Goal: Communication & Community: Connect with others

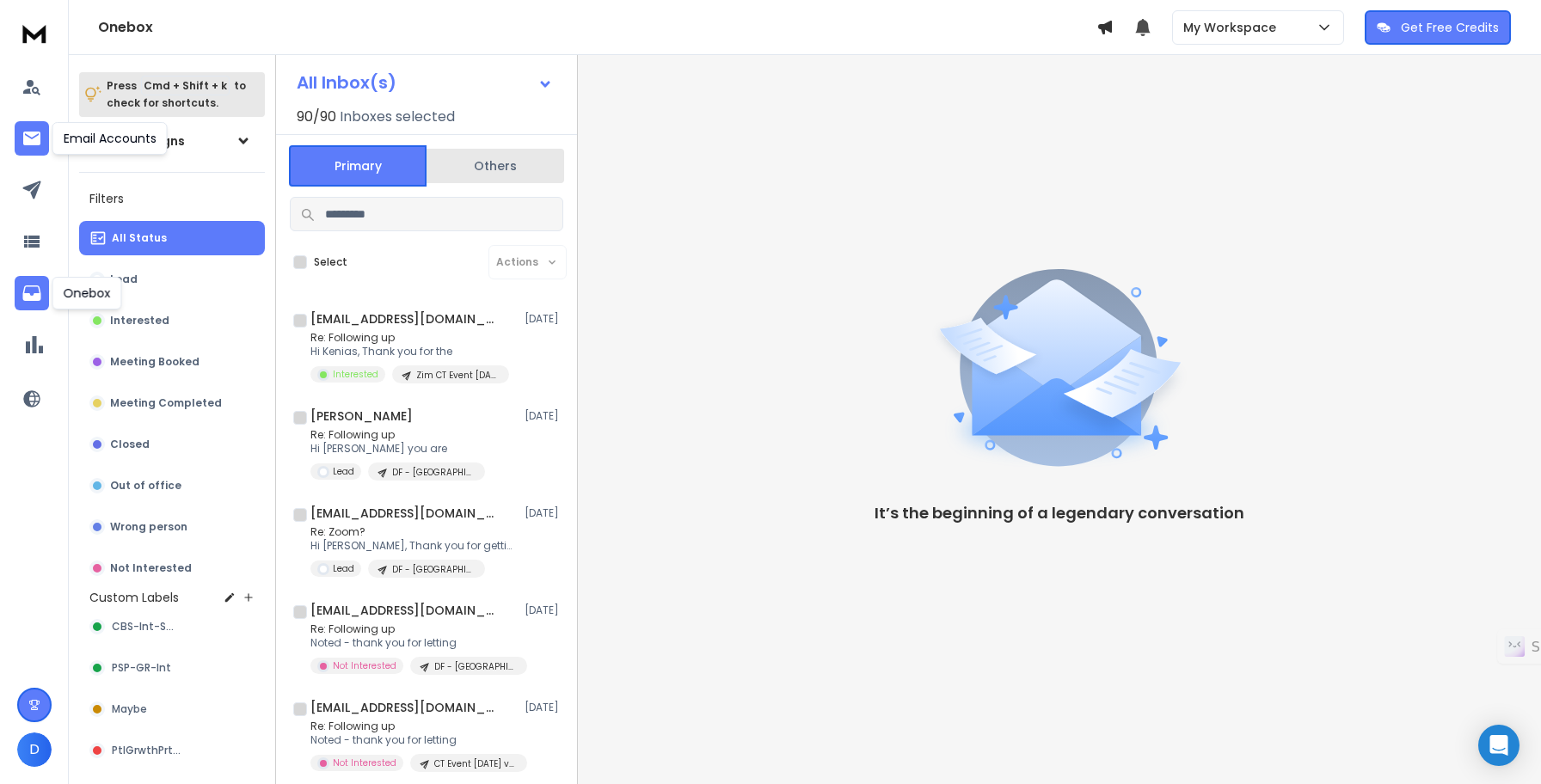
click at [32, 139] on icon at bounding box center [31, 138] width 17 height 14
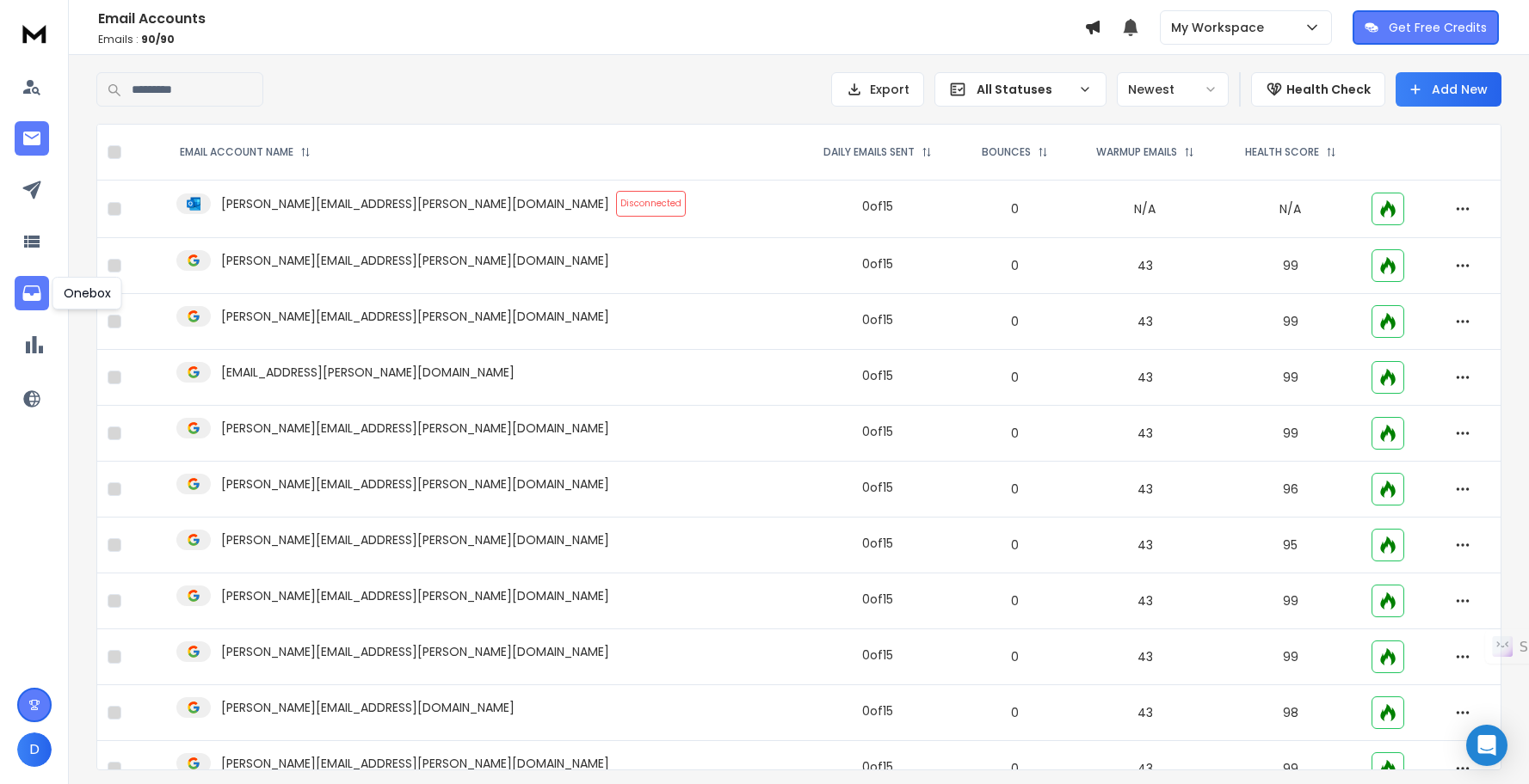
click at [46, 291] on link at bounding box center [31, 293] width 34 height 34
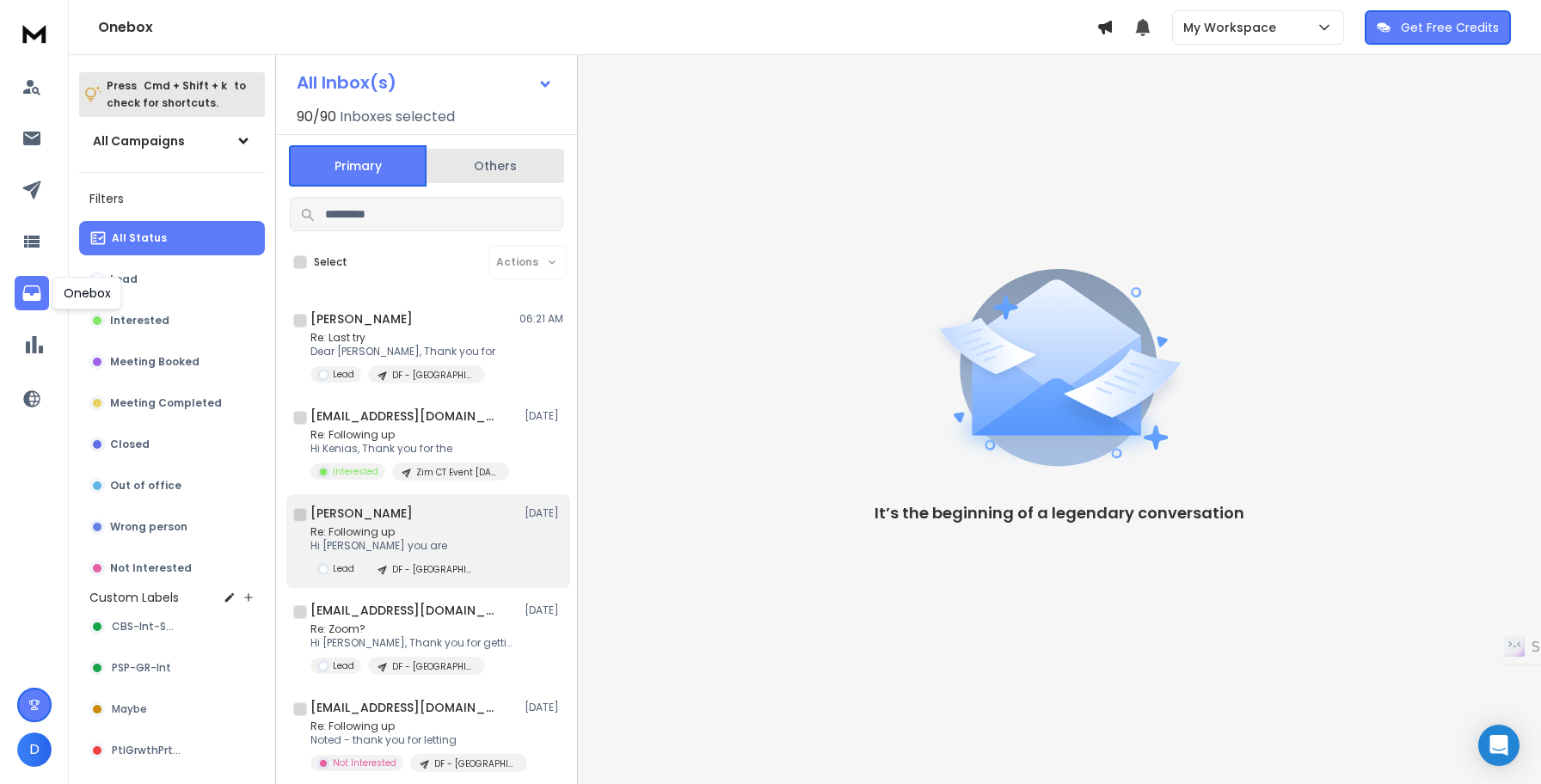
scroll to position [93, 0]
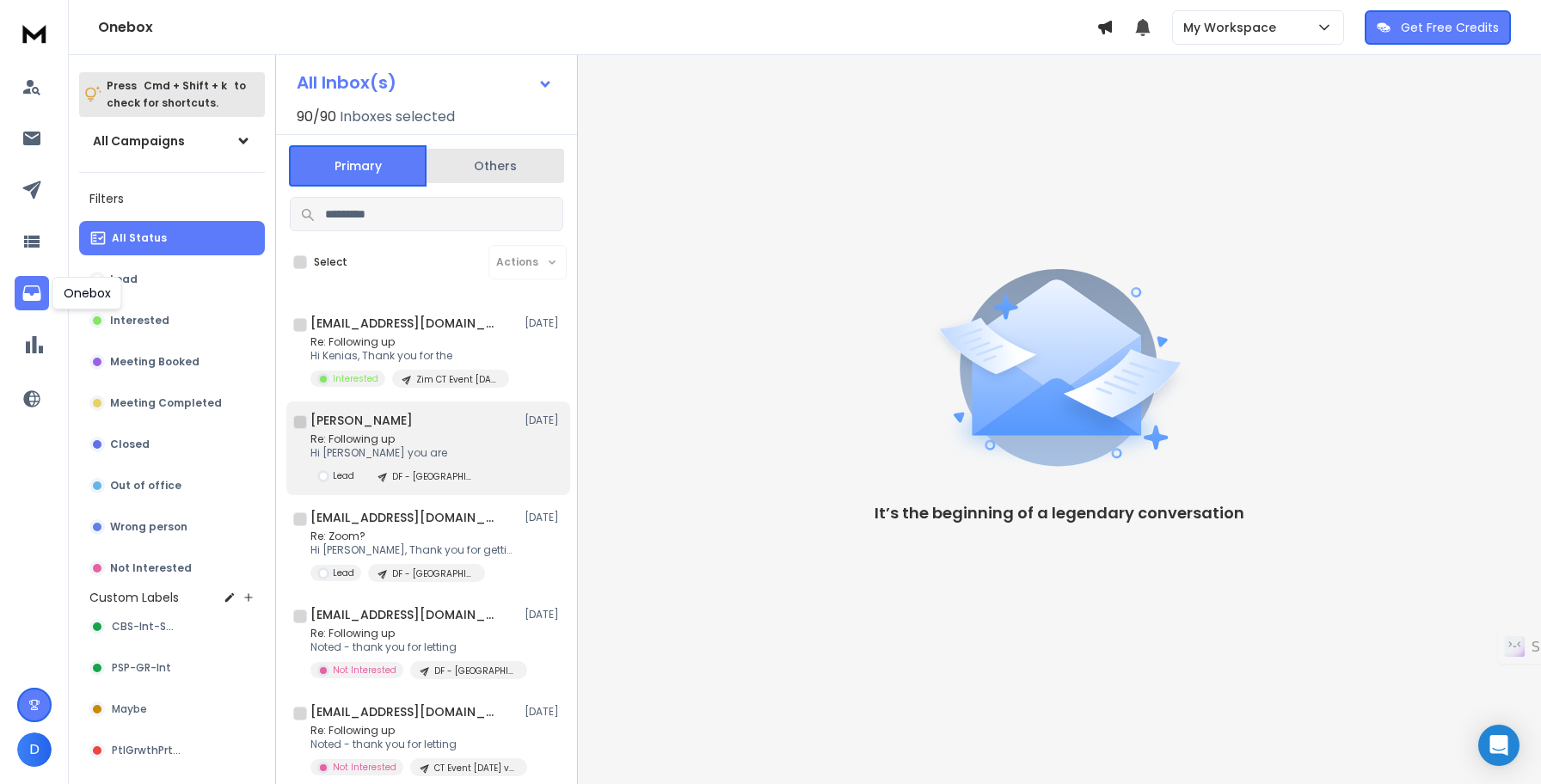
click at [448, 447] on p "Hi [PERSON_NAME] you are" at bounding box center [397, 453] width 174 height 14
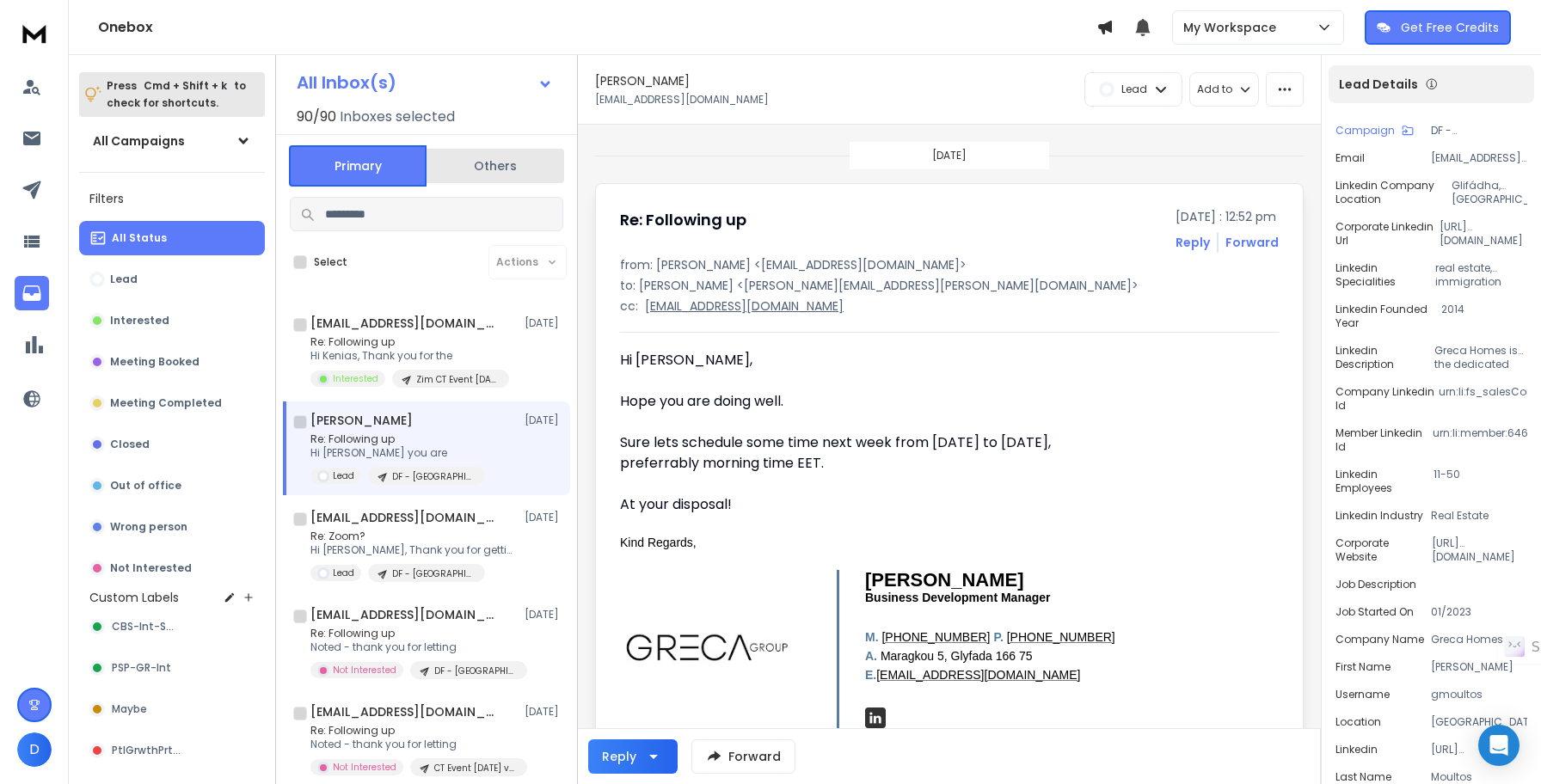
scroll to position [0, 0]
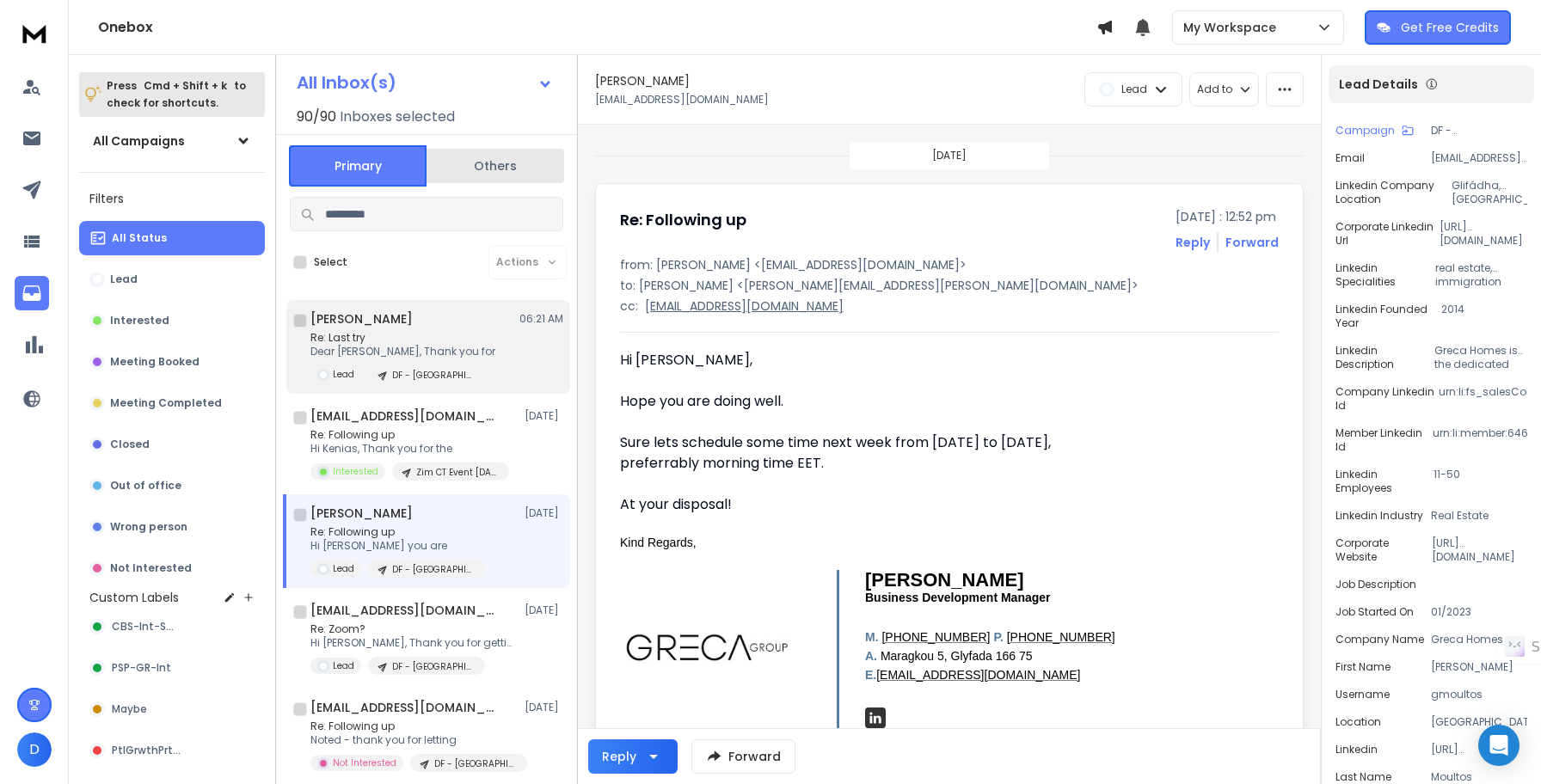
click at [450, 337] on p "Re: Last try" at bounding box center [402, 337] width 185 height 14
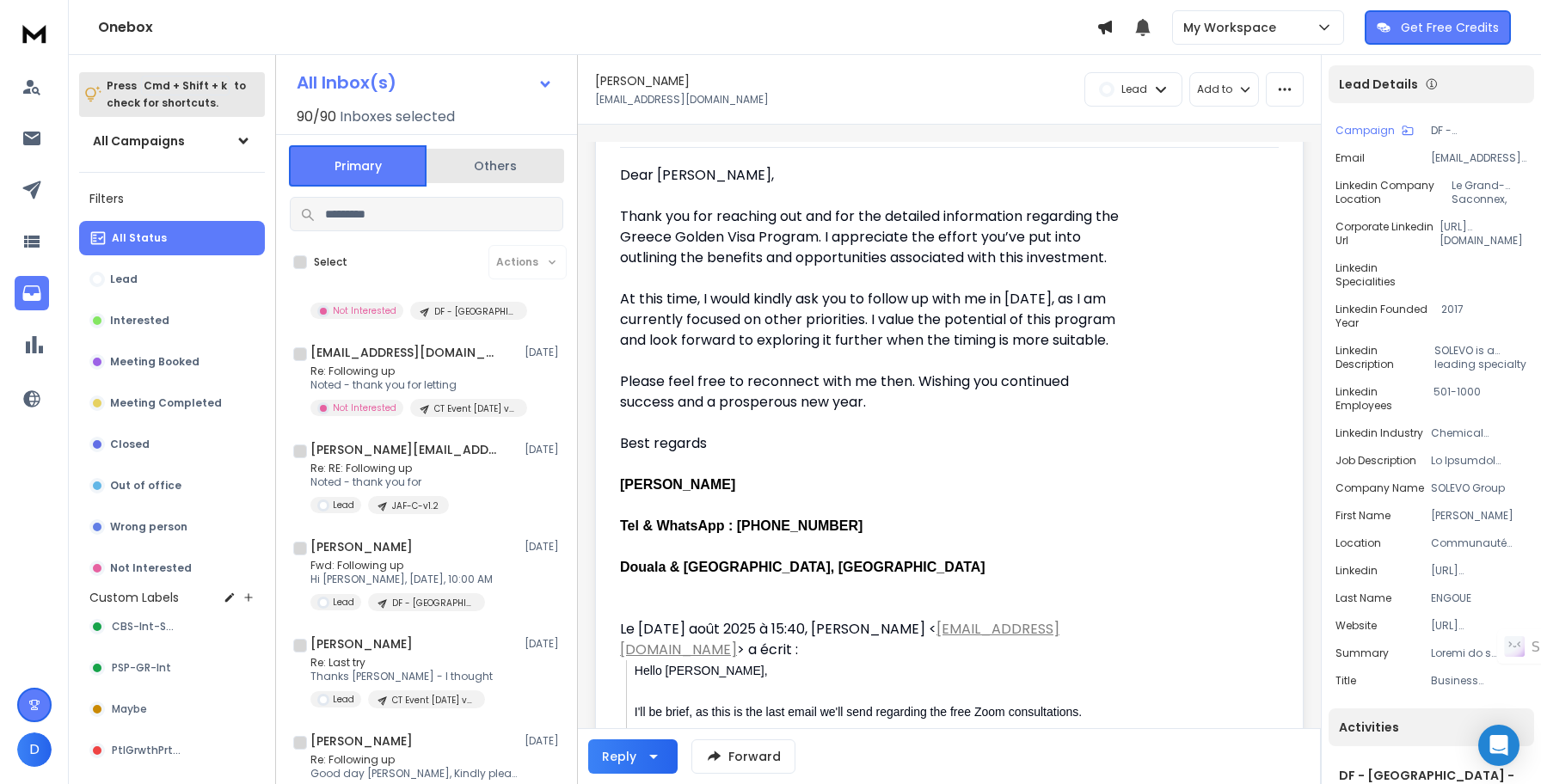
scroll to position [453, 0]
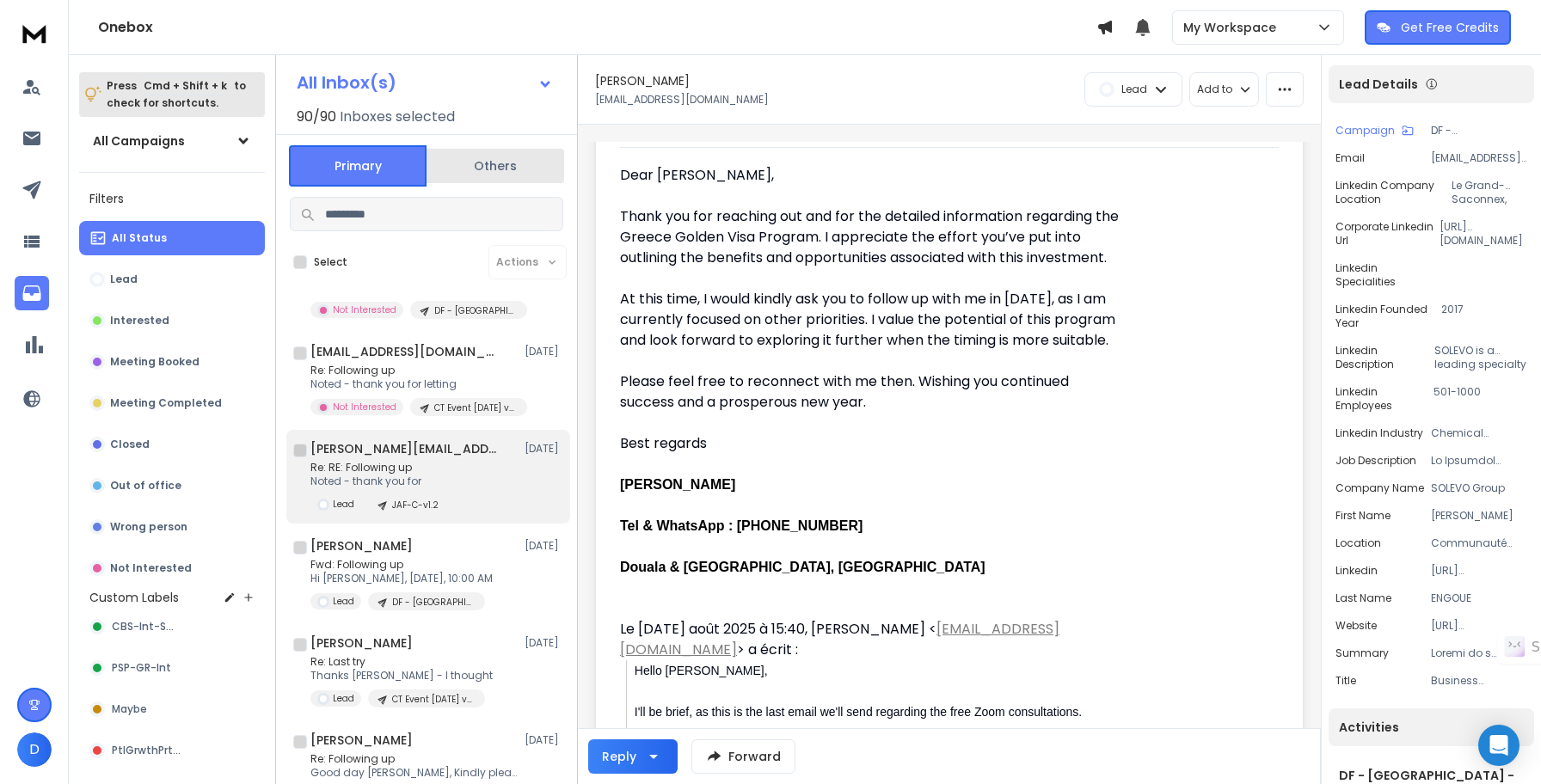
click at [460, 512] on div "Re: RE: Following up Noted - thank you for Lead JAF-C-v1.2" at bounding box center [436, 486] width 253 height 52
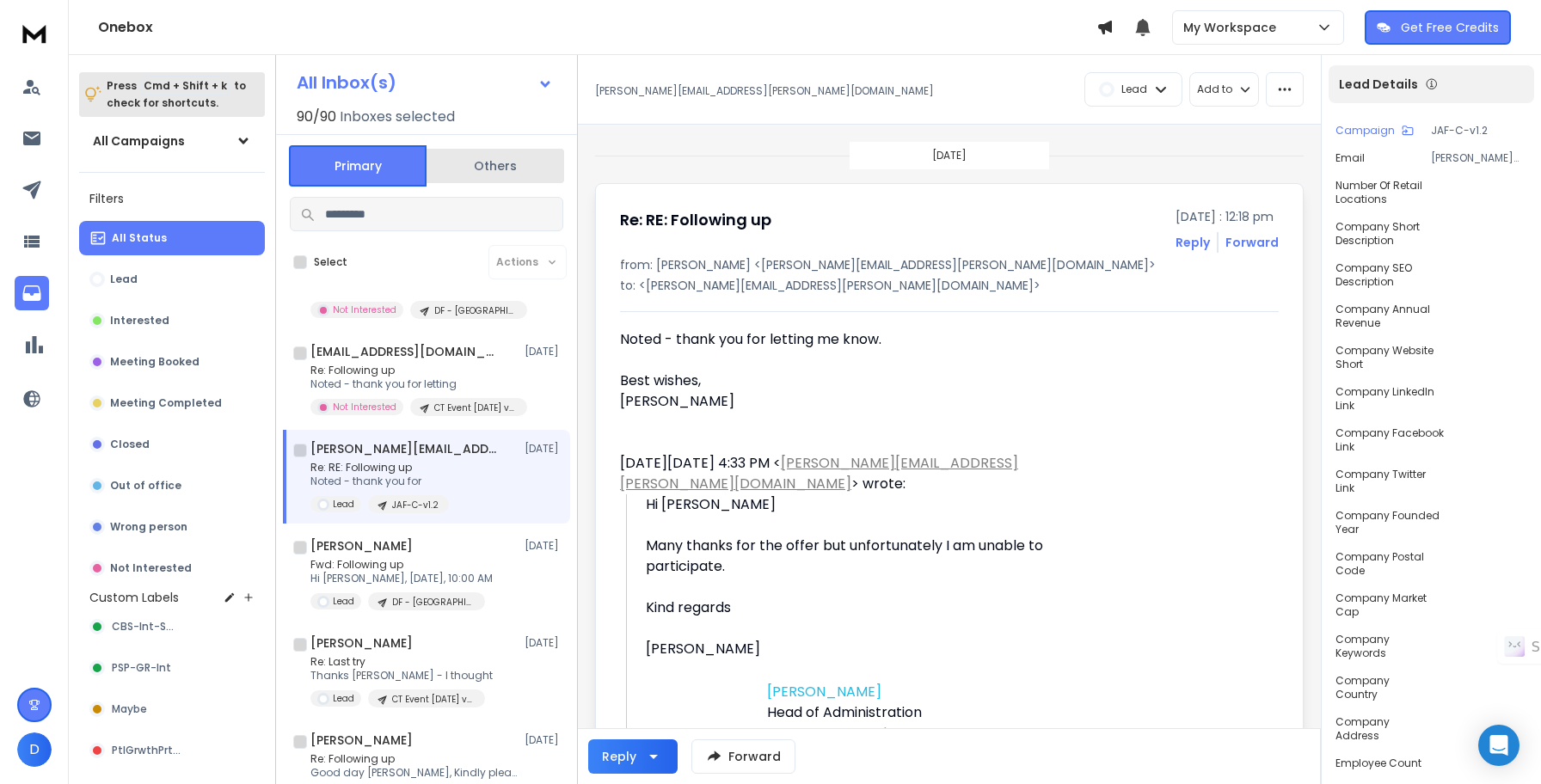
click at [1141, 88] on p "Lead" at bounding box center [1134, 89] width 26 height 14
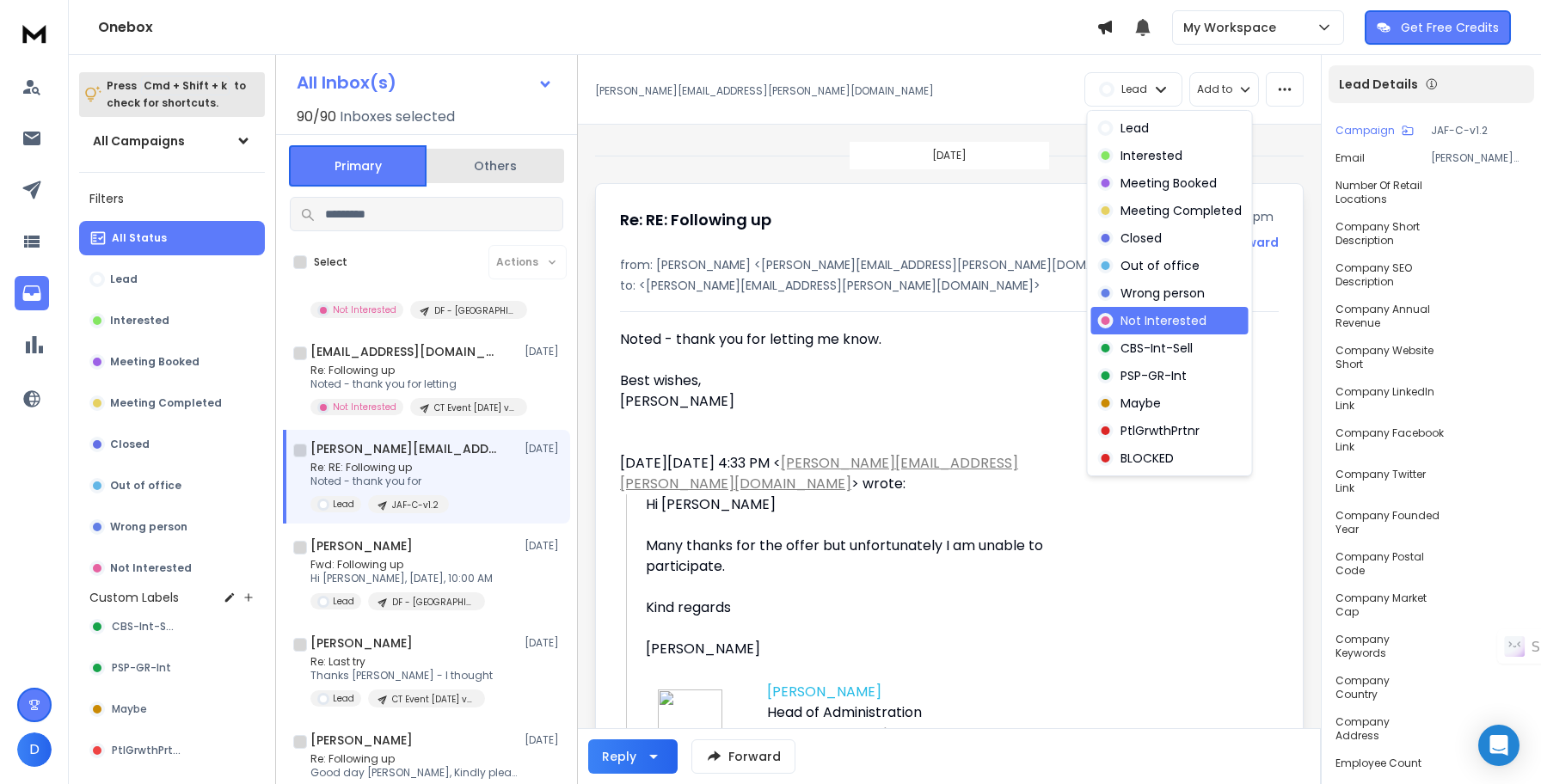
click at [1137, 312] on p "Not Interested" at bounding box center [1164, 320] width 86 height 17
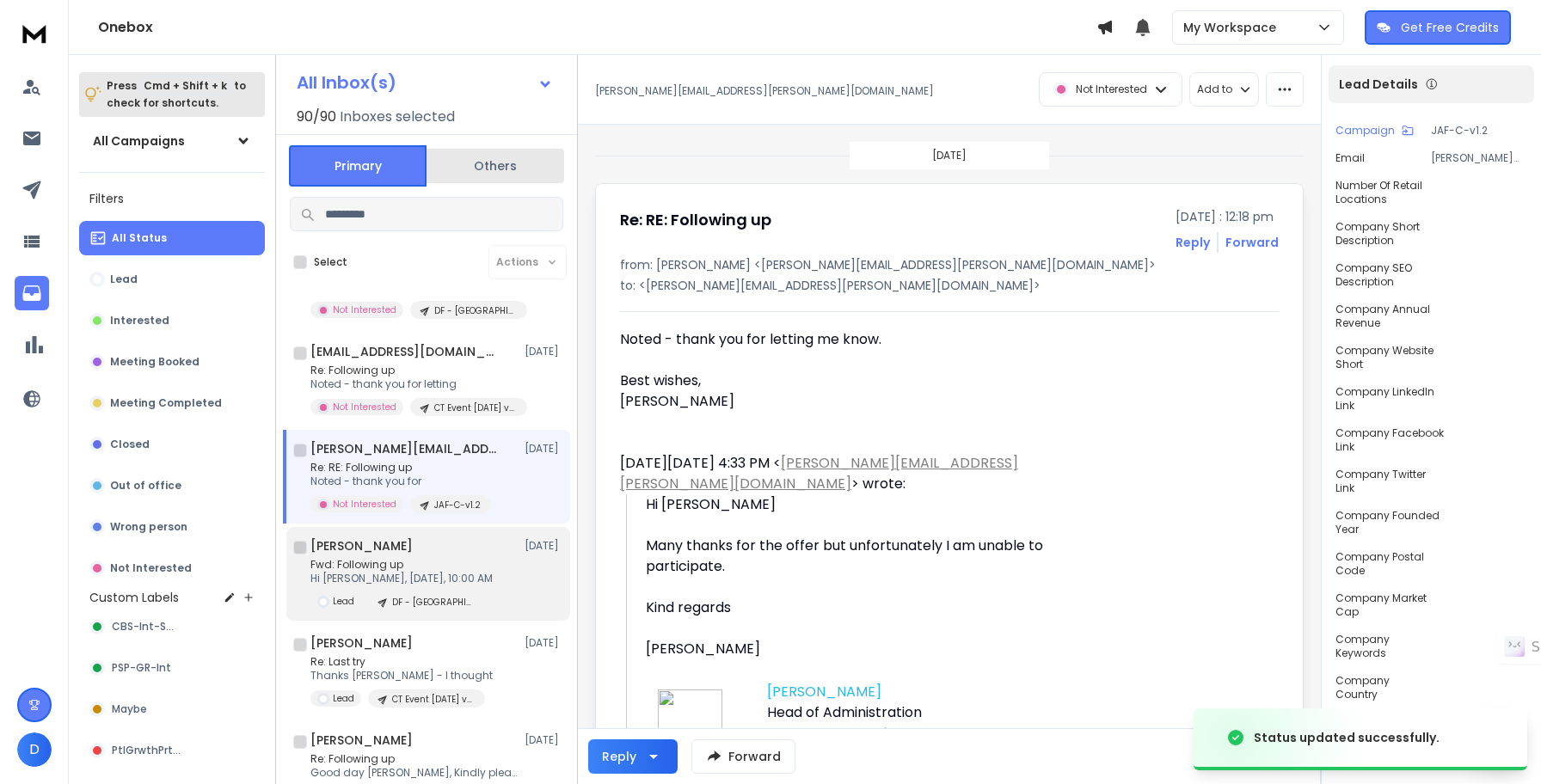
click at [471, 557] on div "[PERSON_NAME] [DATE] Fwd: Following up Hi [PERSON_NAME], [DATE], 10:00 AM Lead …" at bounding box center [436, 574] width 253 height 73
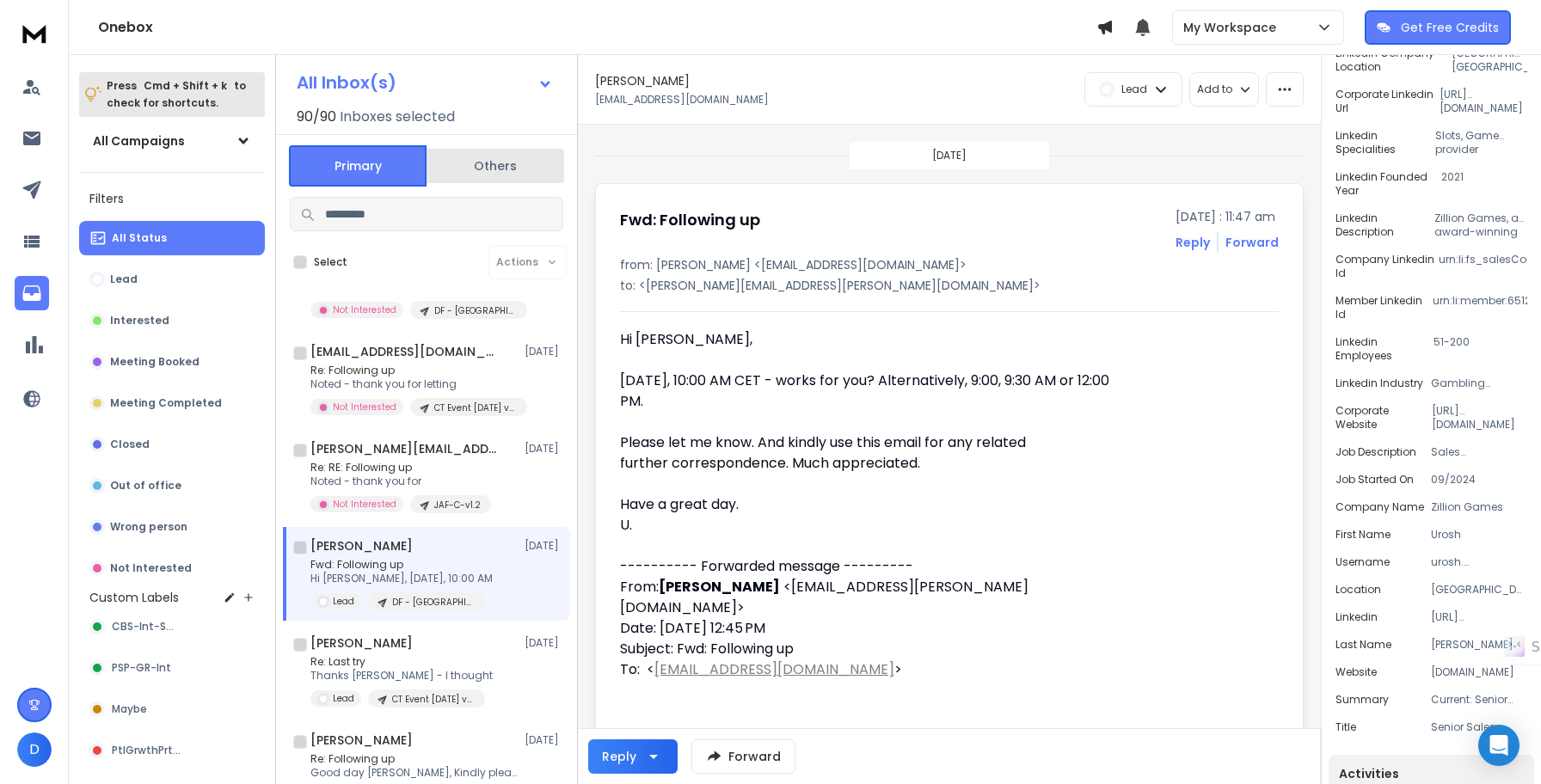
scroll to position [149, 0]
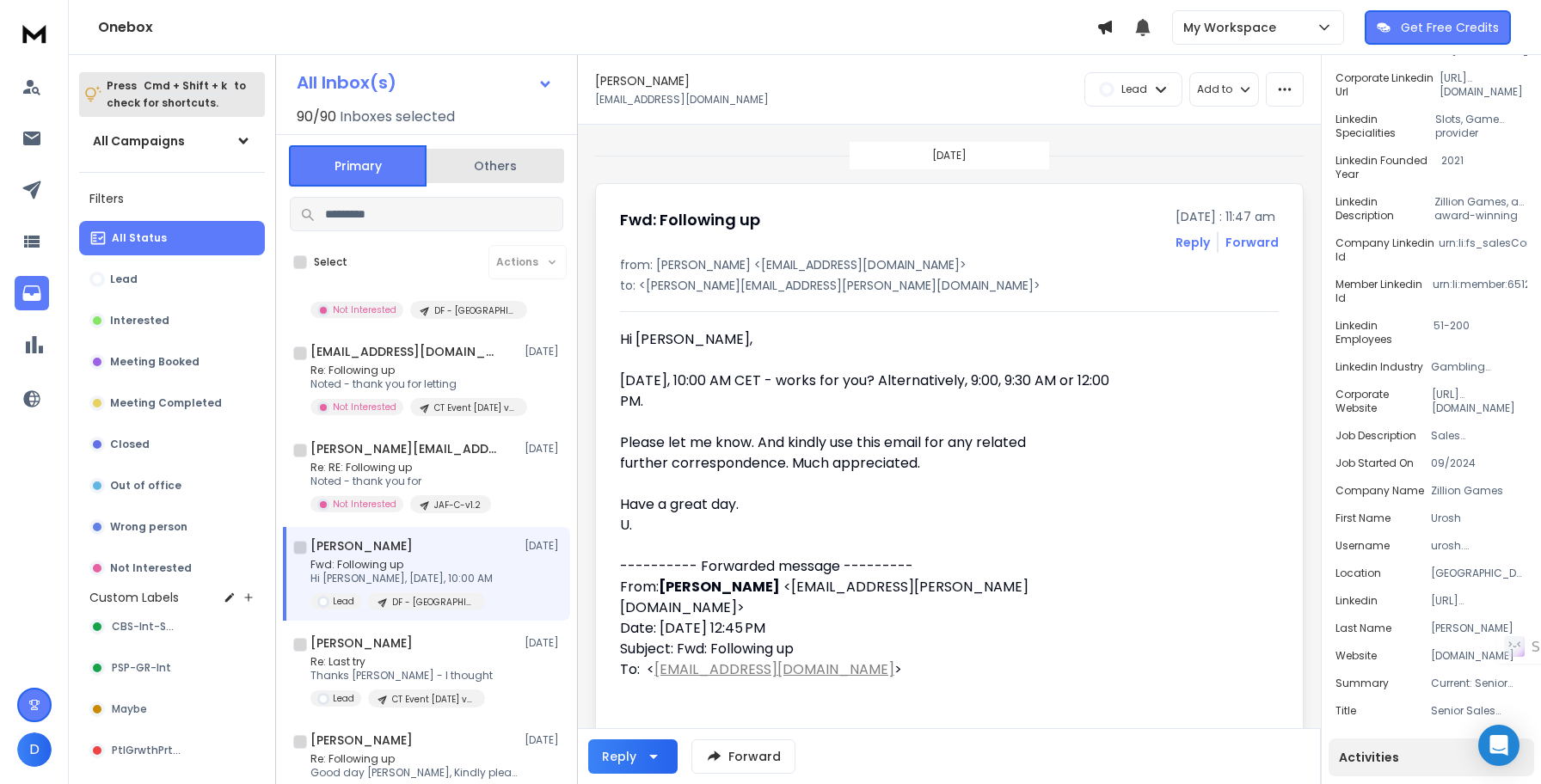
click at [1478, 605] on p "[URL][DOMAIN_NAME]" at bounding box center [1479, 601] width 97 height 14
